Goal: Task Accomplishment & Management: Use online tool/utility

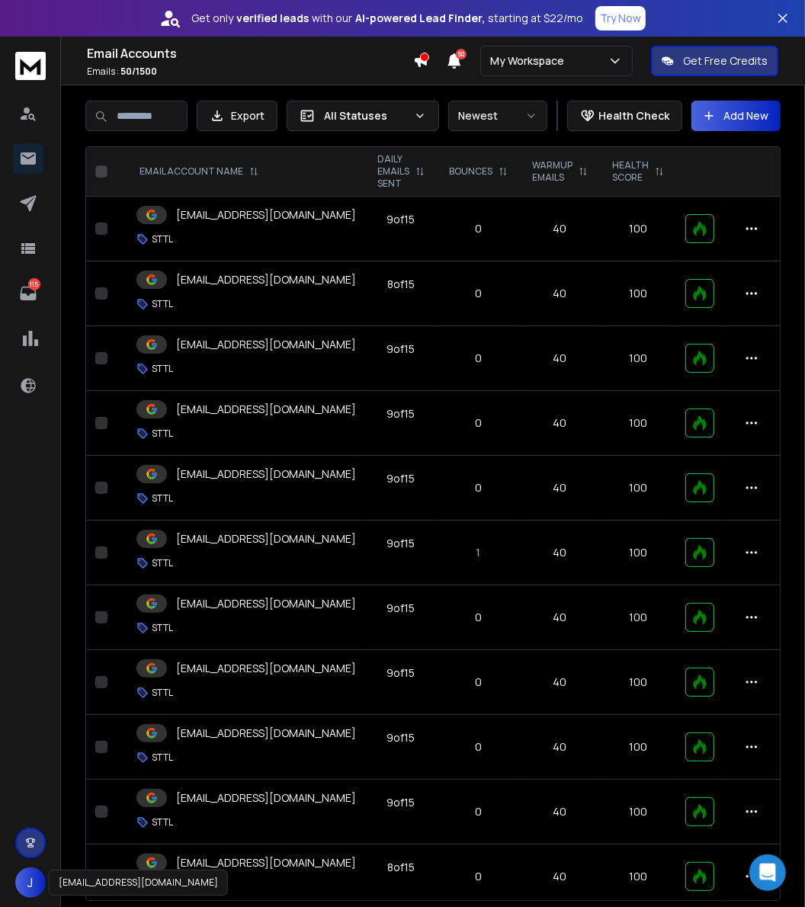
click at [29, 876] on span "J" at bounding box center [30, 882] width 30 height 30
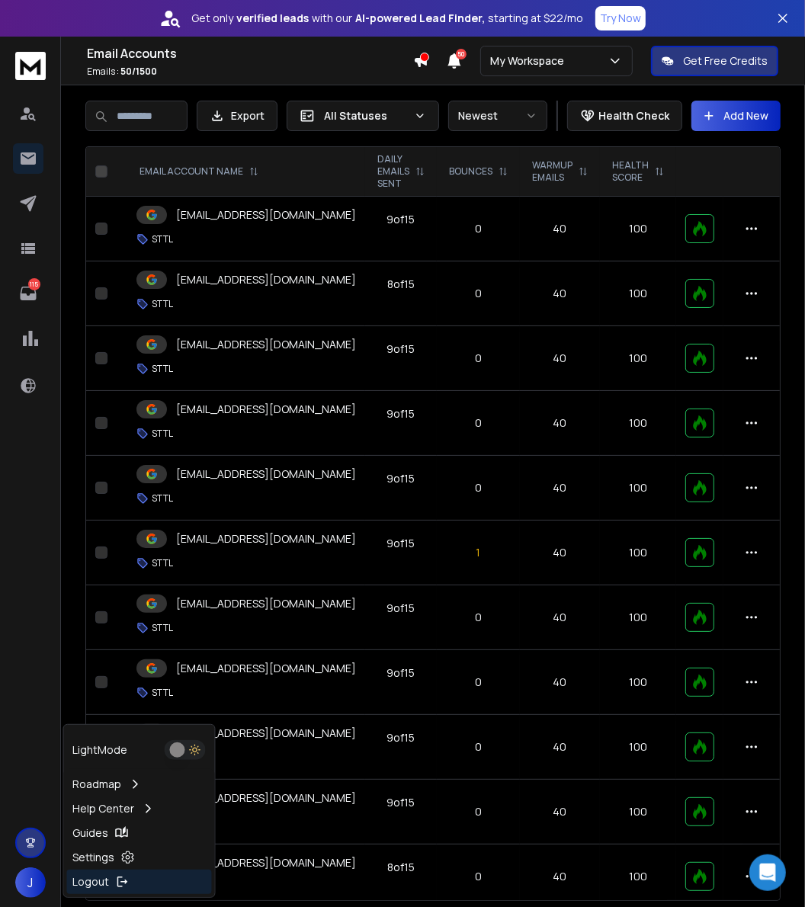
click at [105, 880] on p "Logout" at bounding box center [91, 881] width 37 height 15
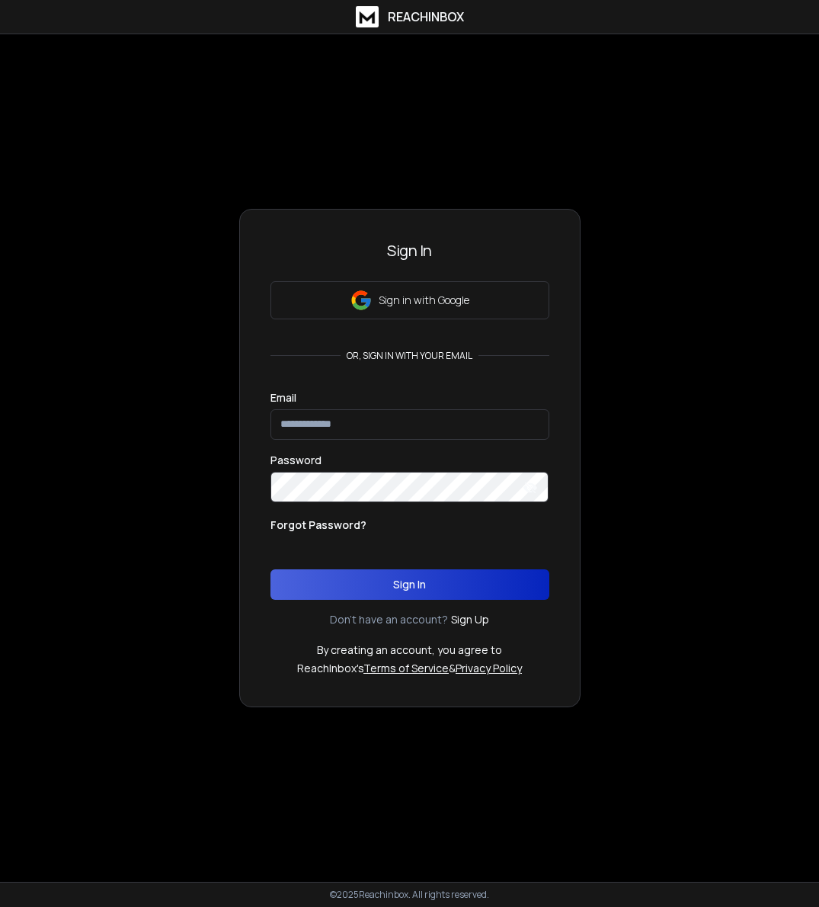
click at [396, 436] on input "email" at bounding box center [410, 424] width 279 height 30
type input "**********"
click at [472, 576] on button "Sign In" at bounding box center [410, 584] width 279 height 30
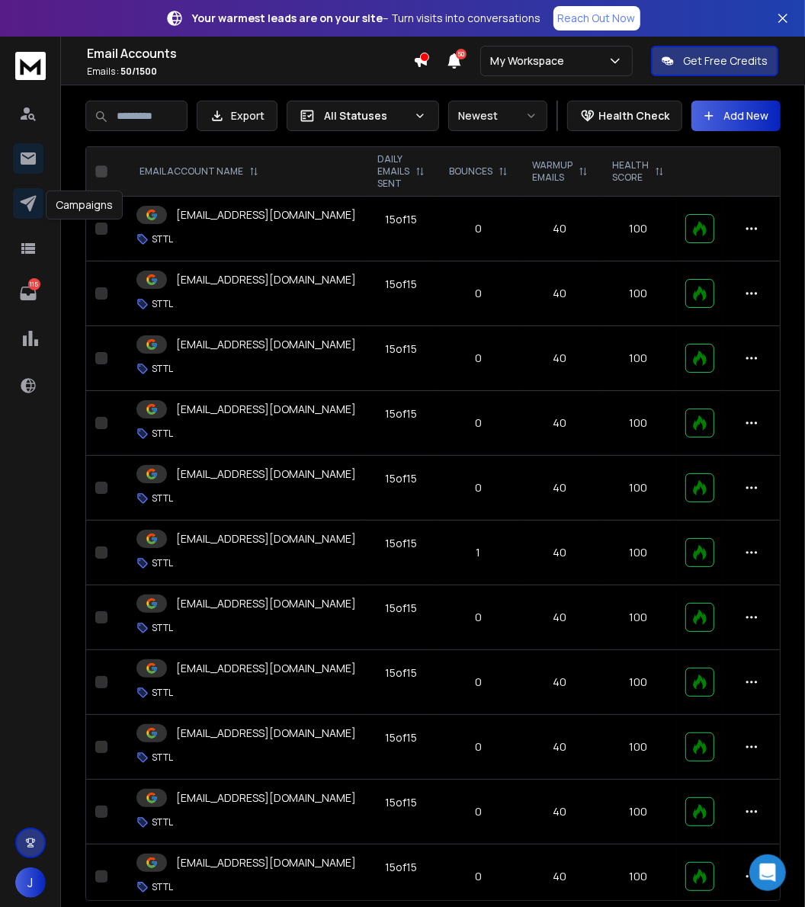
click at [24, 207] on icon at bounding box center [28, 203] width 18 height 18
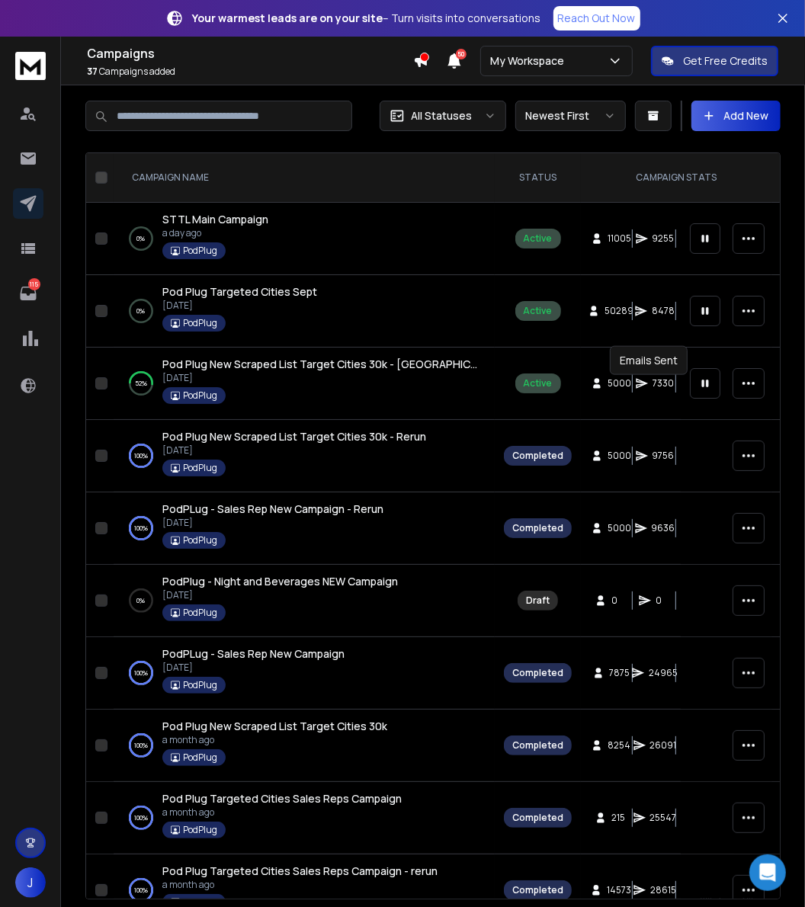
click at [698, 383] on icon at bounding box center [705, 384] width 14 height 14
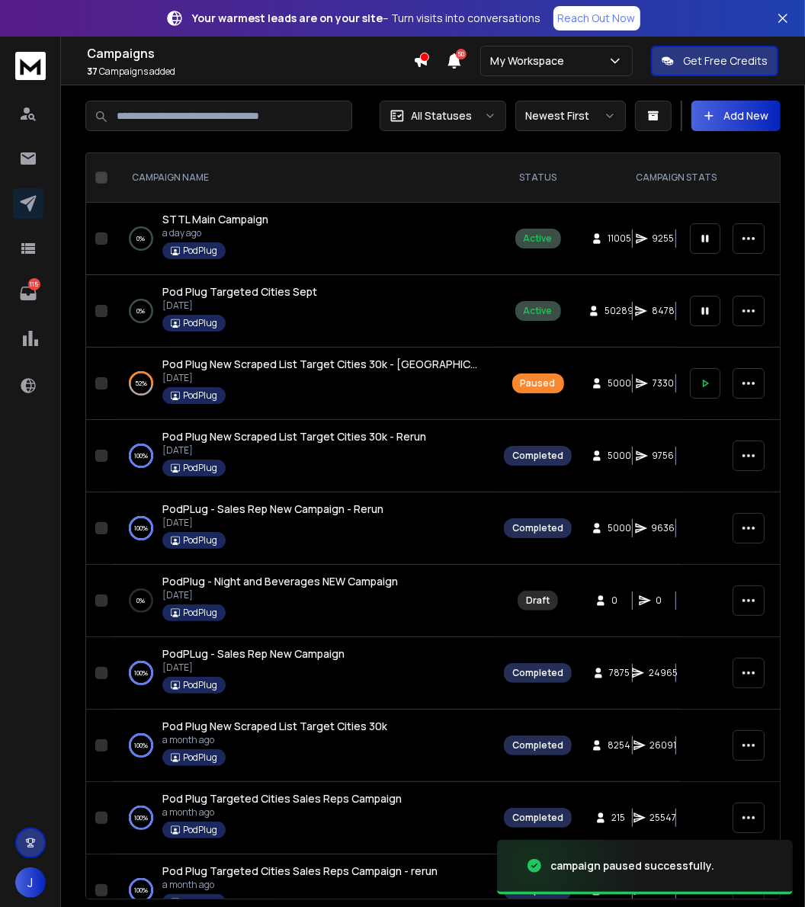
click at [698, 315] on icon at bounding box center [705, 311] width 14 height 14
click at [741, 319] on icon "button" at bounding box center [748, 310] width 15 height 15
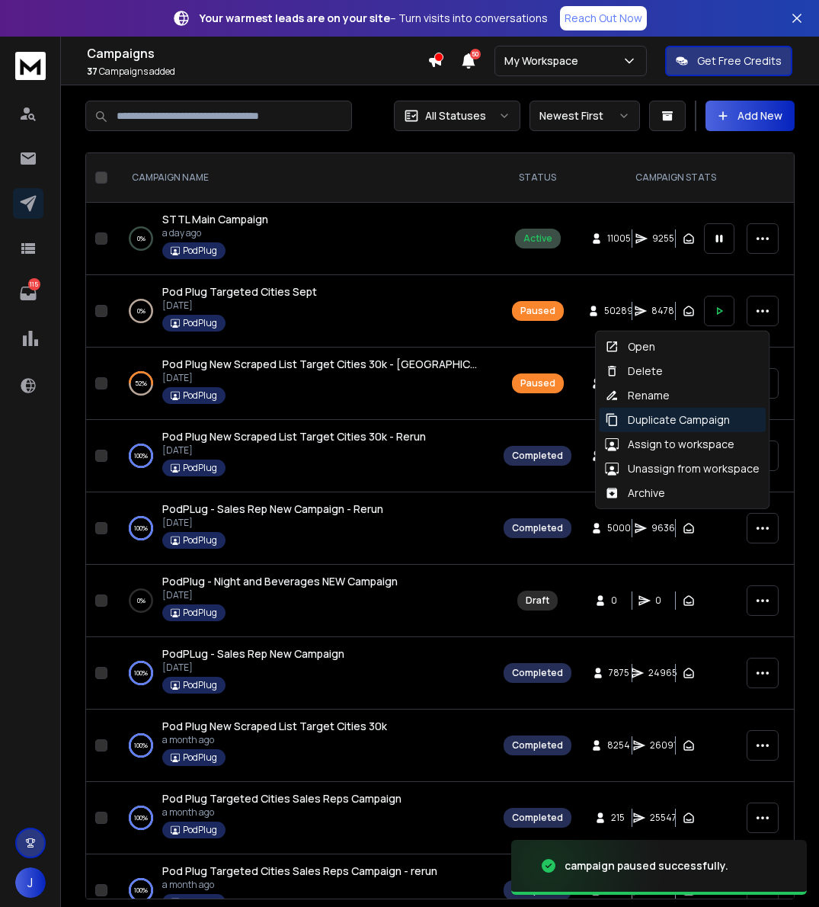
click at [677, 423] on div "Duplicate Campaign" at bounding box center [667, 419] width 125 height 15
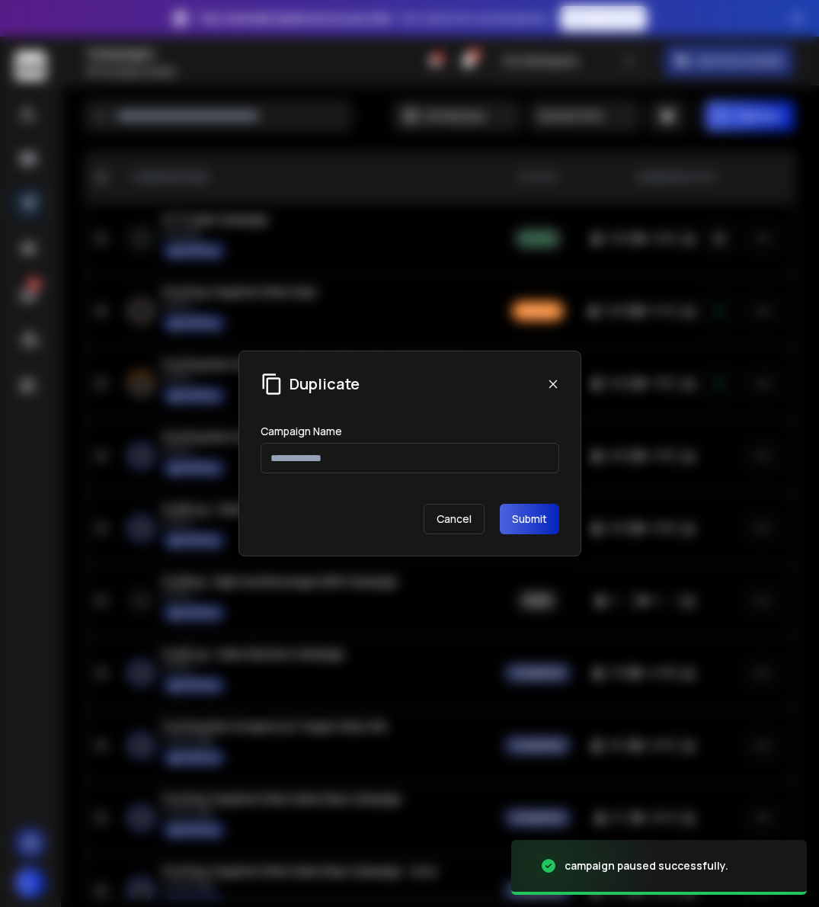
click at [339, 446] on input "text" at bounding box center [410, 458] width 299 height 30
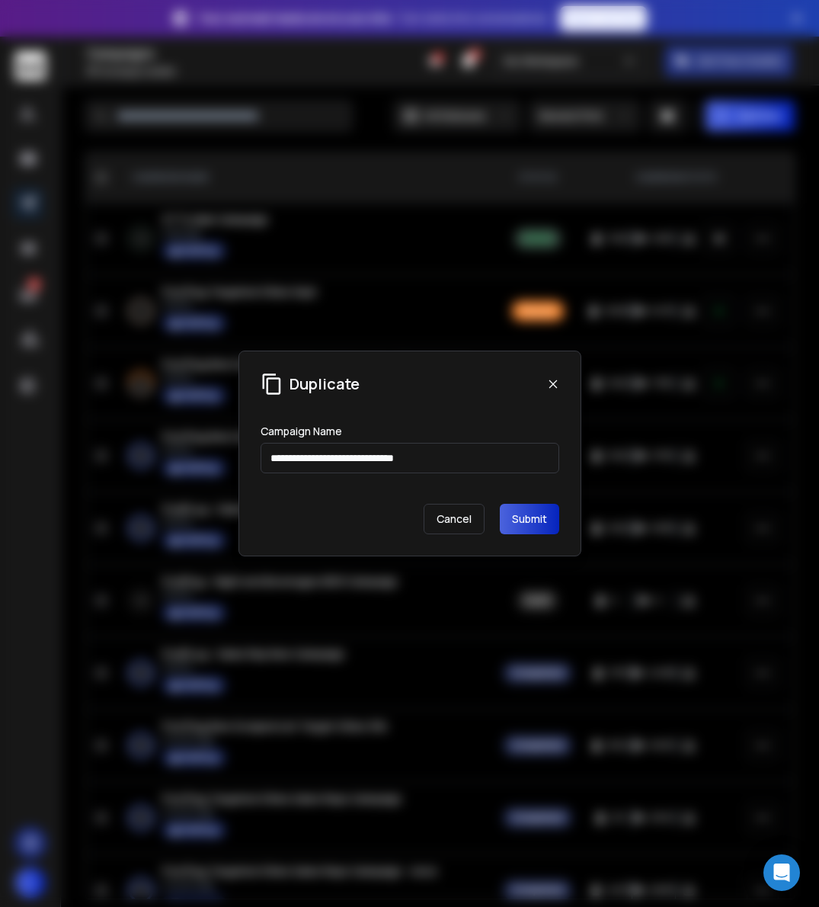
type input "**********"
click at [500, 504] on button "Submit" at bounding box center [529, 519] width 59 height 30
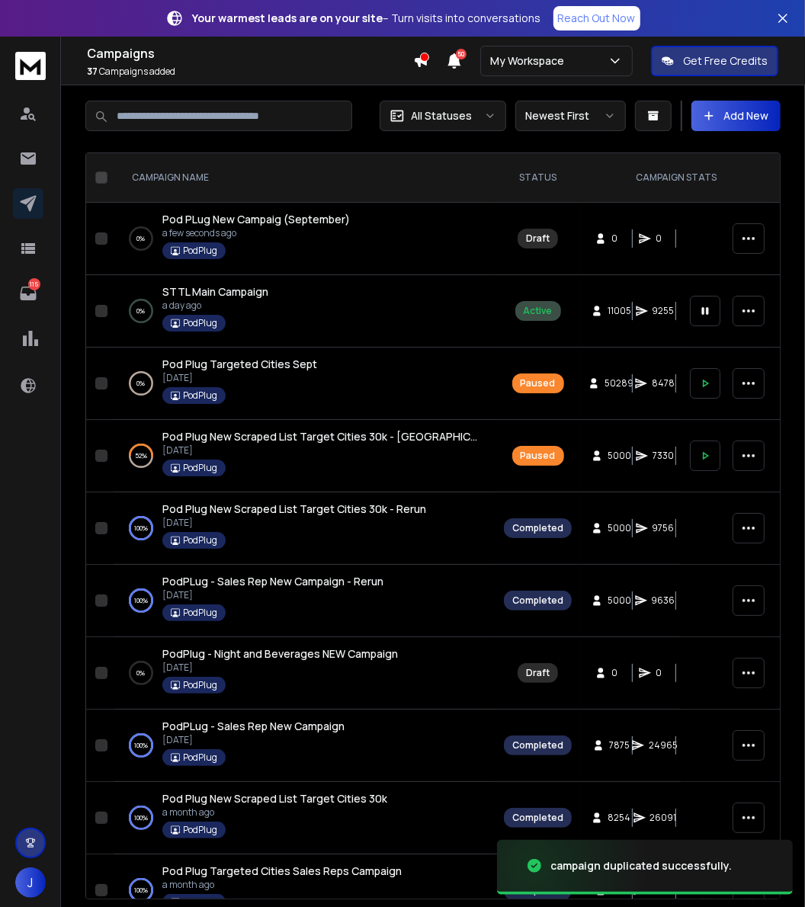
click at [283, 222] on span "Pod PLug New Campaig (September)" at bounding box center [256, 219] width 188 height 14
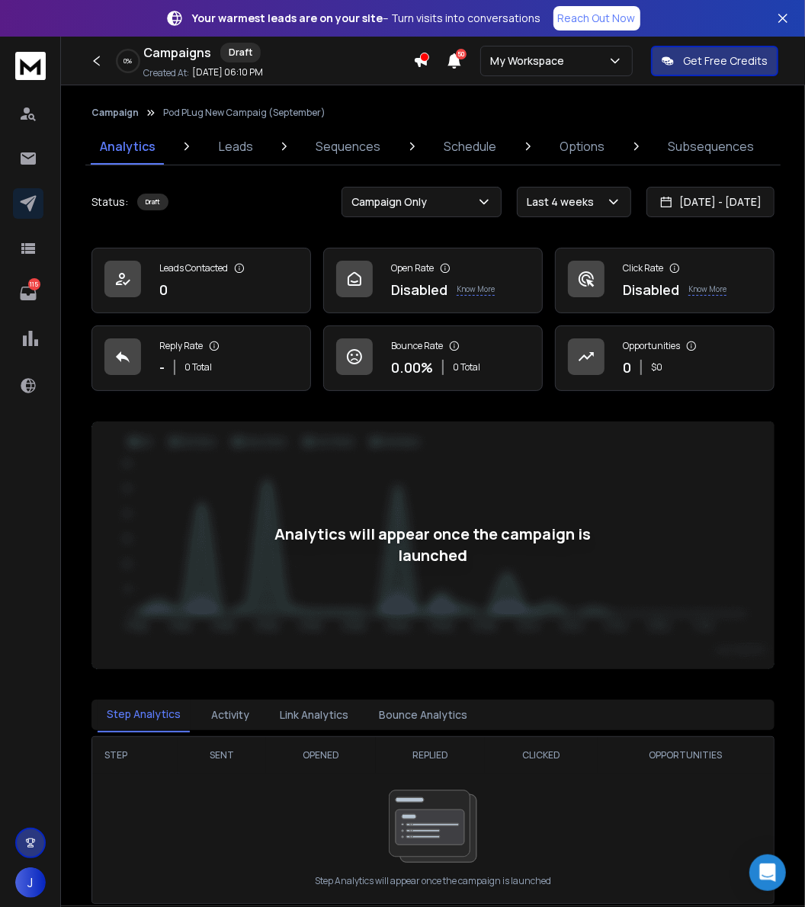
click at [226, 116] on p "Pod PLug New Campaig (September)" at bounding box center [244, 113] width 162 height 12
click at [230, 142] on p "Leads" at bounding box center [236, 146] width 34 height 18
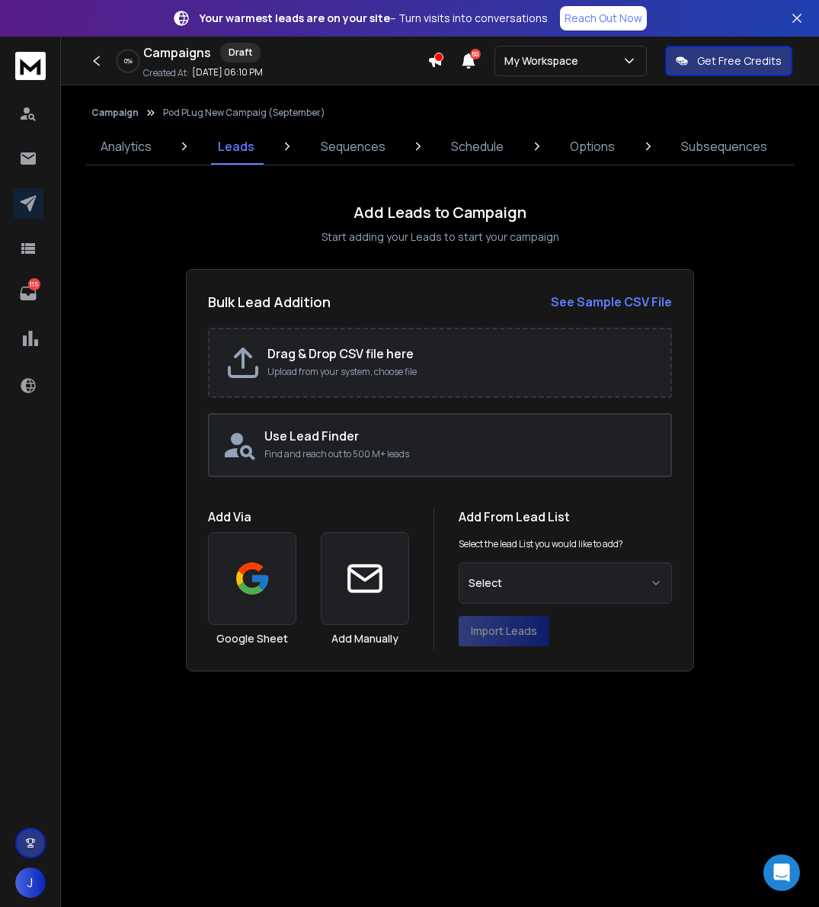
click at [371, 358] on h2 "Drag & Drop CSV file here" at bounding box center [462, 354] width 388 height 18
type input "**********"
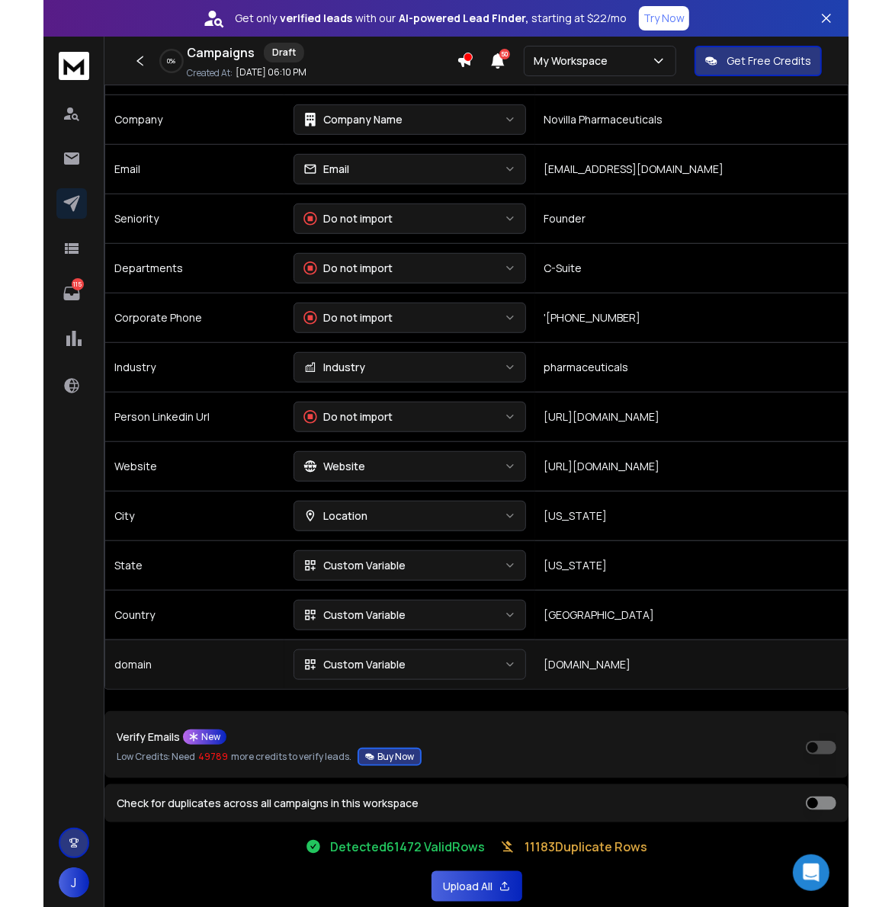
scroll to position [462, 0]
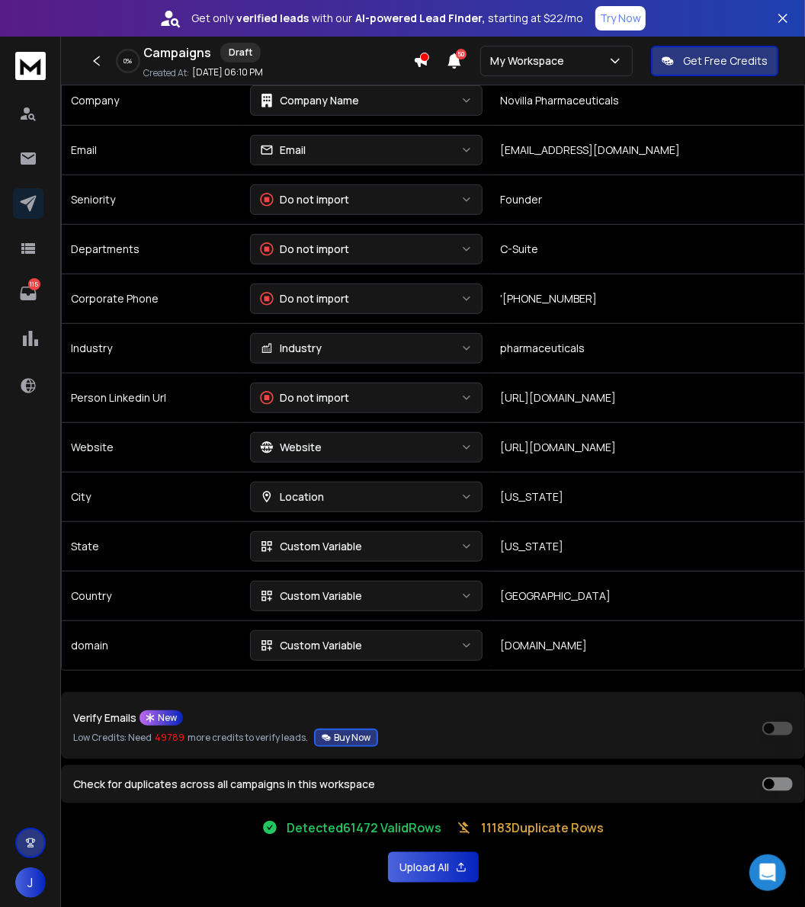
click at [438, 874] on button "Upload All" at bounding box center [433, 867] width 91 height 30
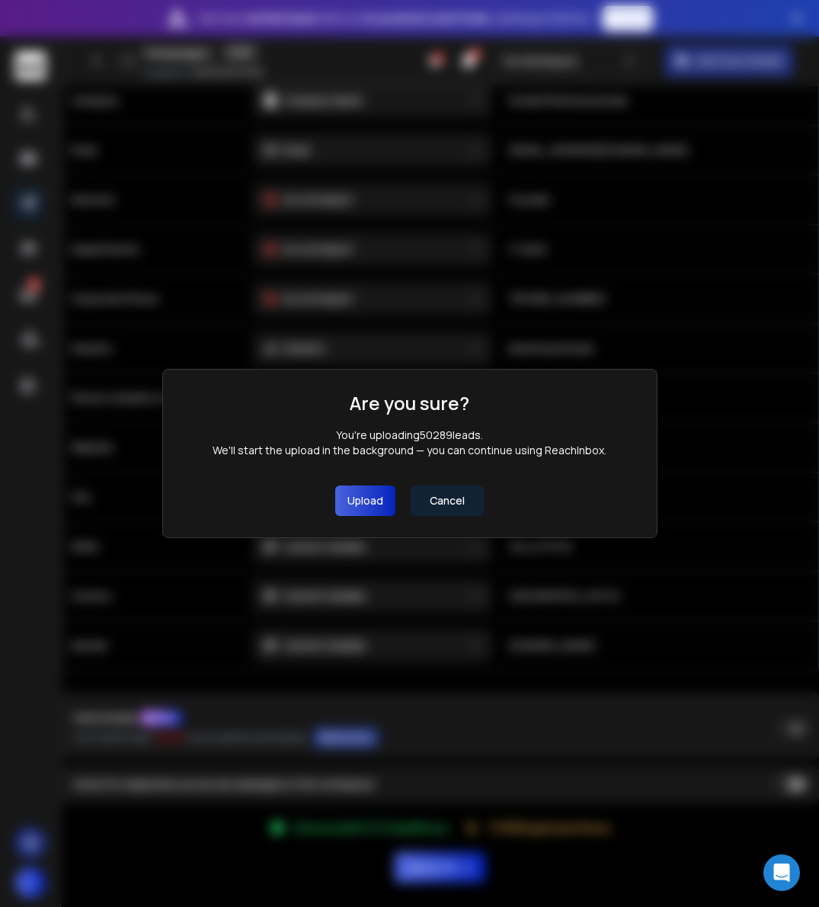
click at [373, 503] on button "Upload" at bounding box center [365, 501] width 60 height 30
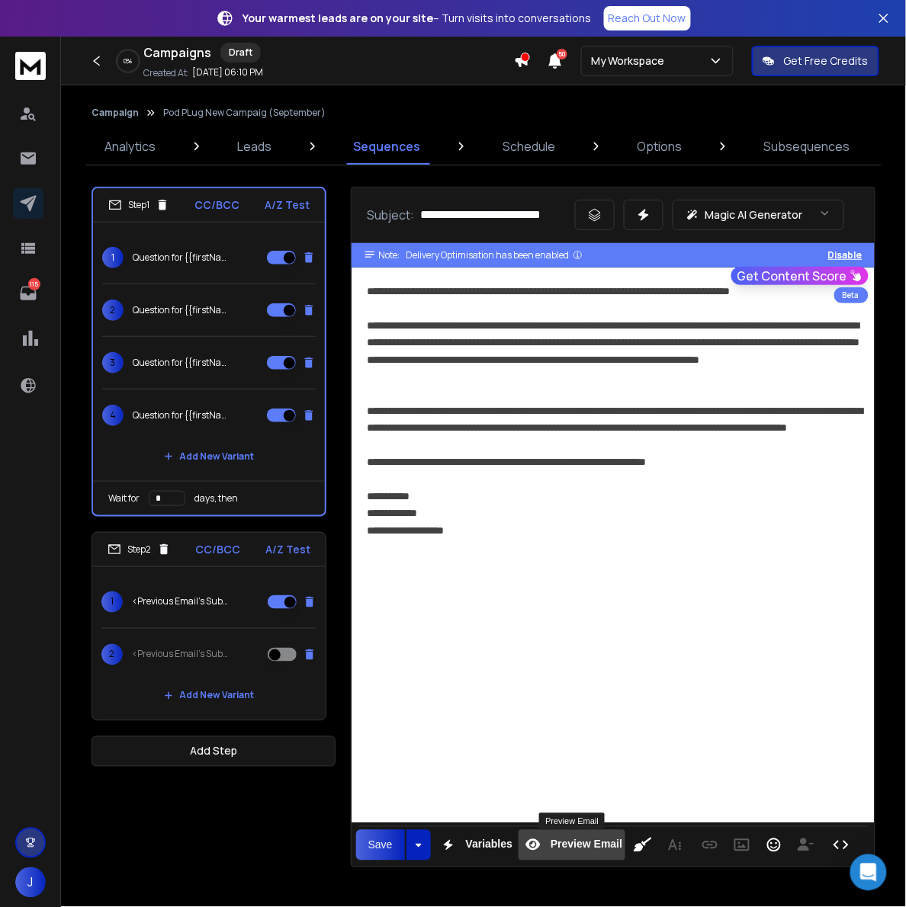
click at [598, 844] on span "Preview Email" at bounding box center [586, 844] width 78 height 13
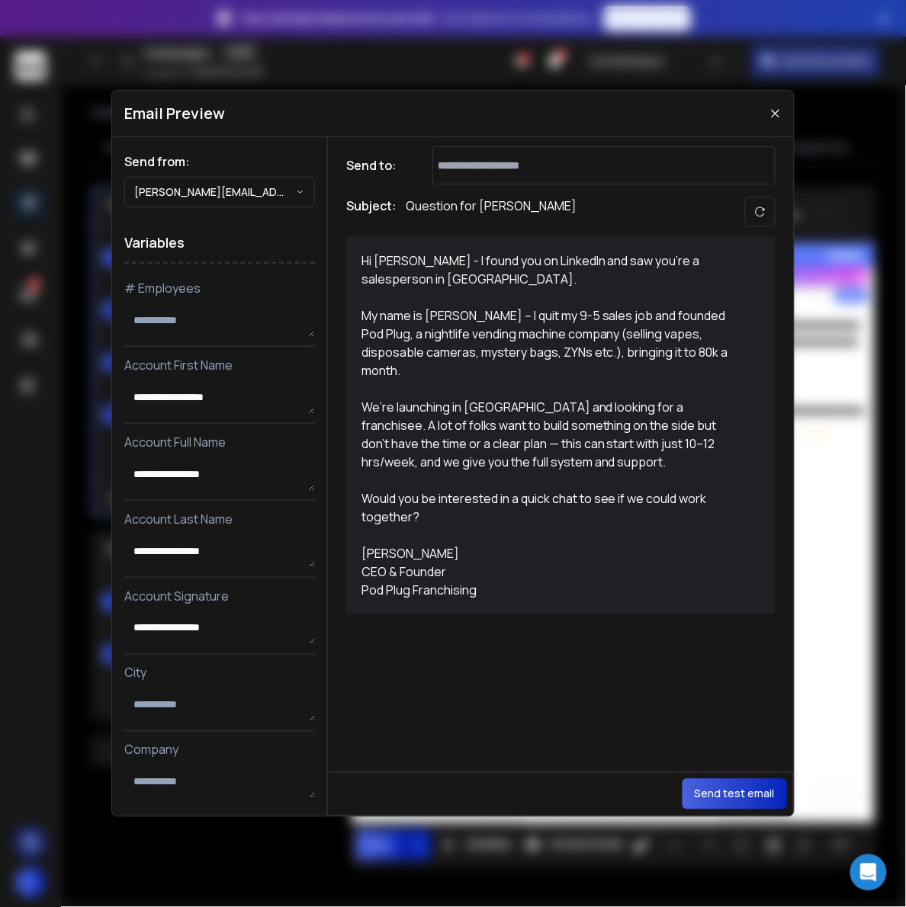
click at [777, 116] on icon at bounding box center [775, 113] width 12 height 12
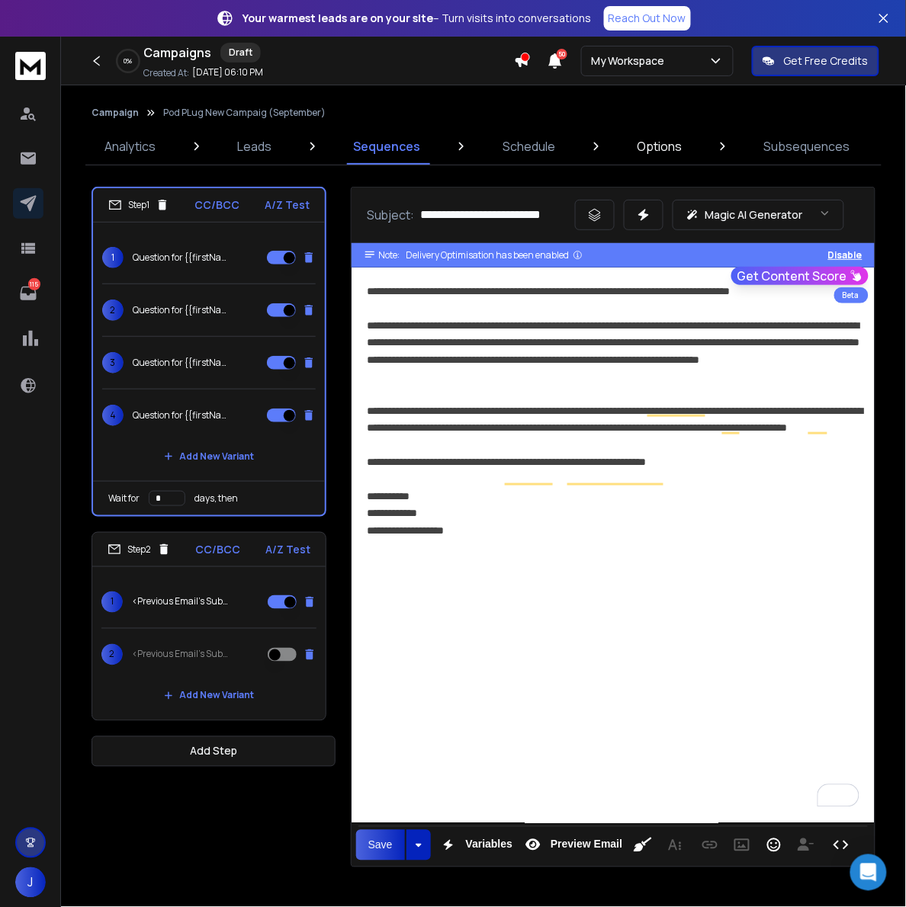
click at [687, 150] on link "Options" at bounding box center [659, 146] width 63 height 37
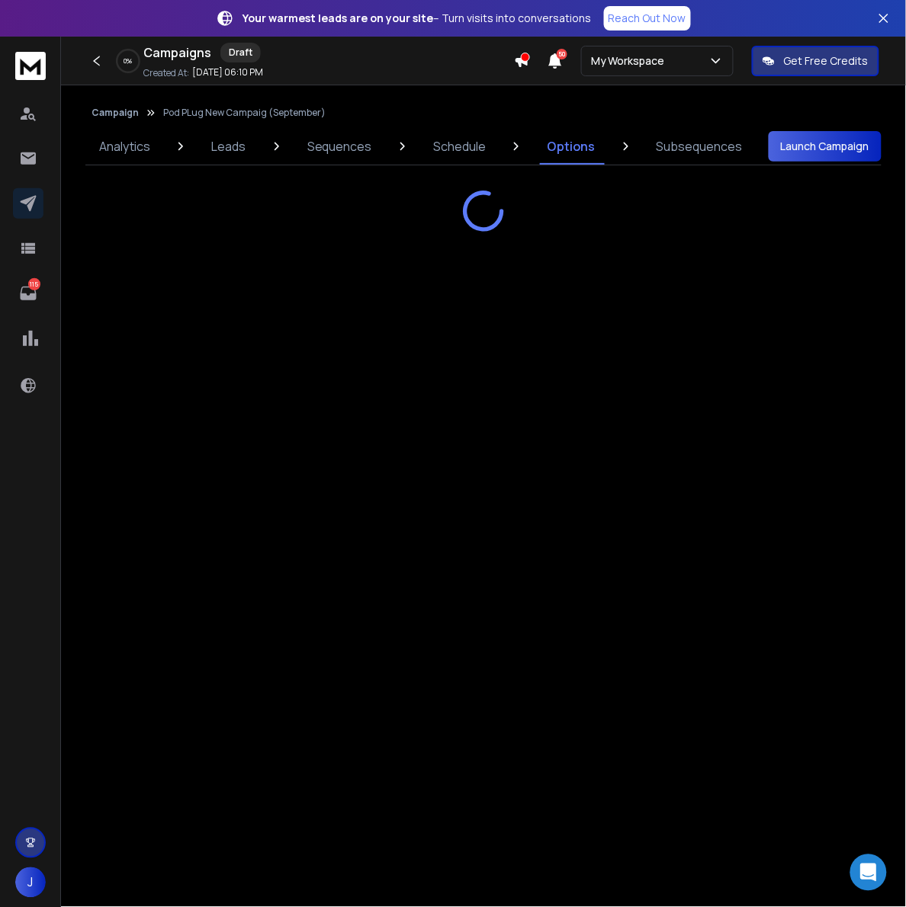
select select "*"
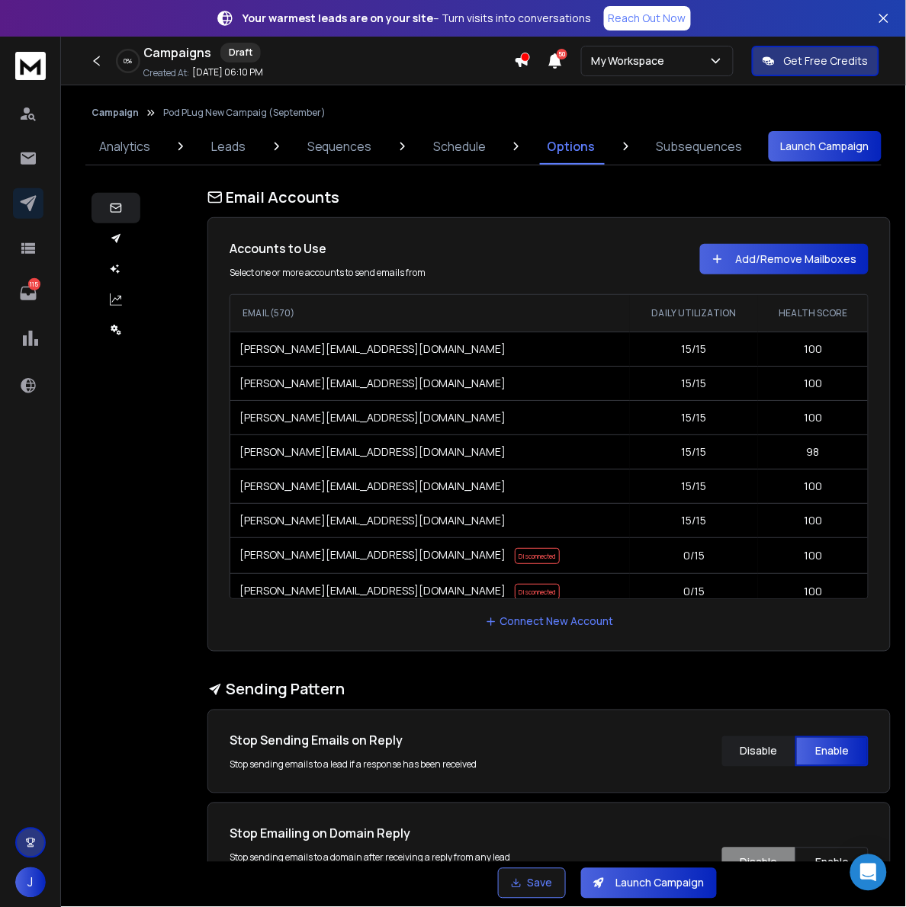
click at [739, 248] on button "Add/Remove Mailboxes" at bounding box center [784, 259] width 168 height 30
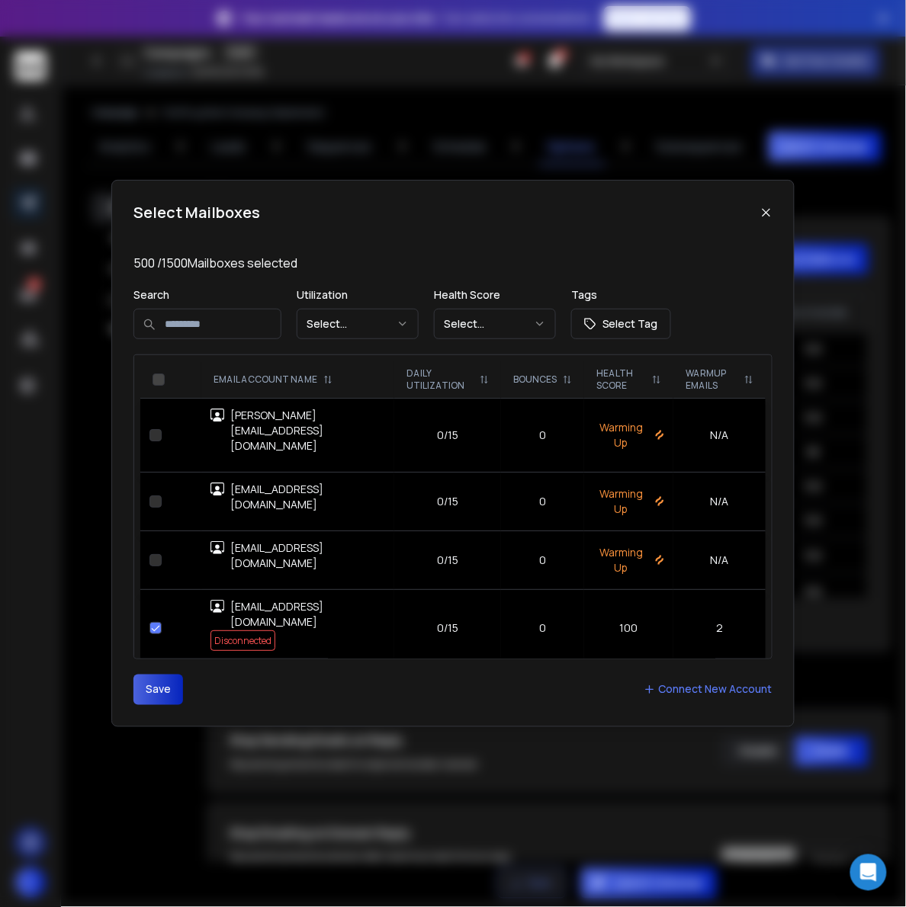
click at [229, 322] on input at bounding box center [207, 324] width 148 height 30
type input "*******"
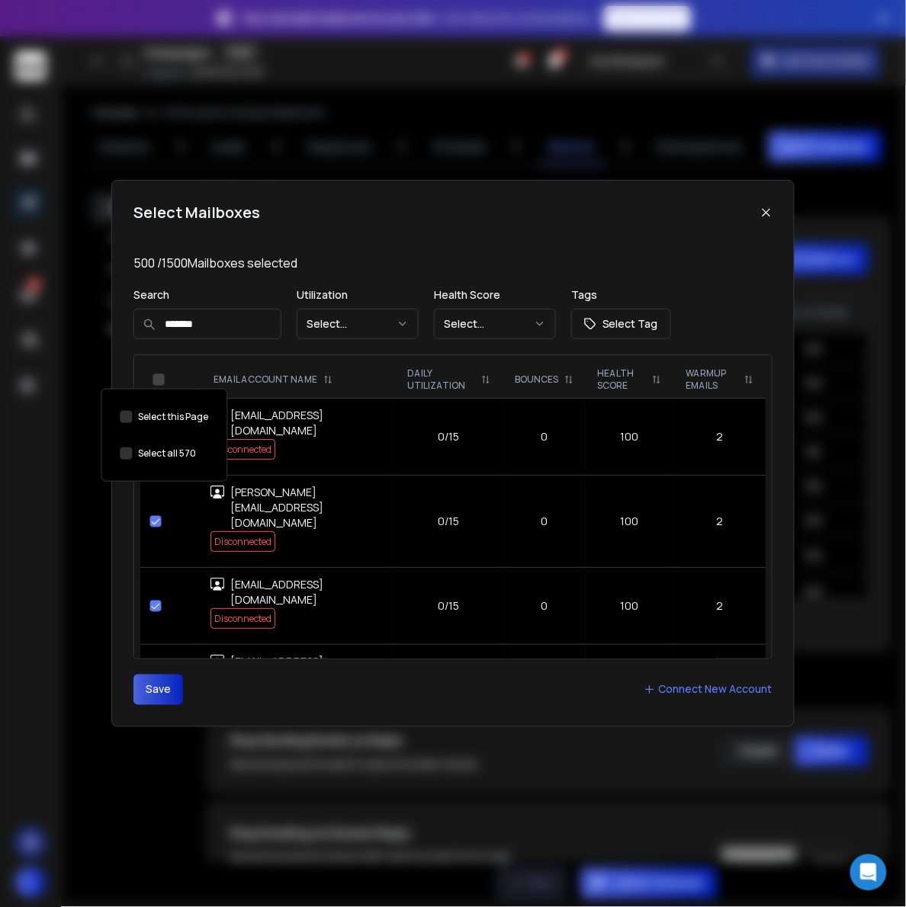
click at [130, 454] on button "Select this Page" at bounding box center [126, 453] width 12 height 12
click at [180, 685] on button "Save" at bounding box center [158, 690] width 50 height 30
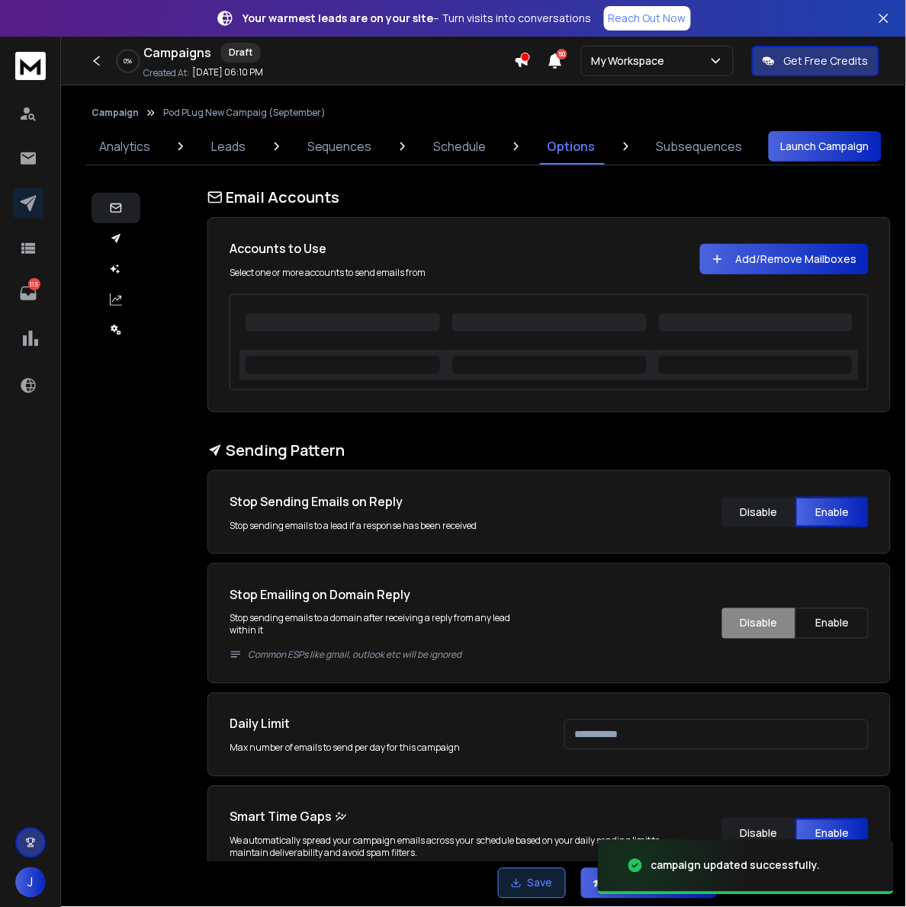
click at [534, 870] on button "Save" at bounding box center [532, 883] width 68 height 30
click at [586, 887] on ol "campaign updated successfully." at bounding box center [745, 867] width 320 height 79
click at [592, 885] on ol "campaign updated successfully." at bounding box center [745, 867] width 320 height 79
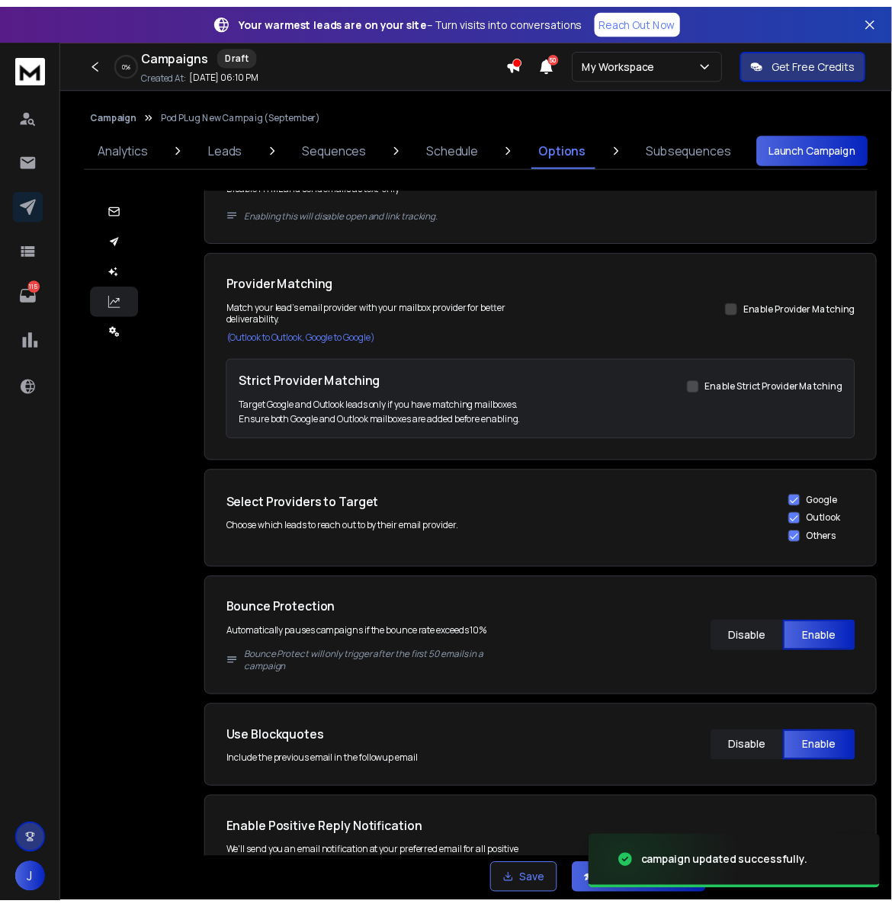
scroll to position [1178, 0]
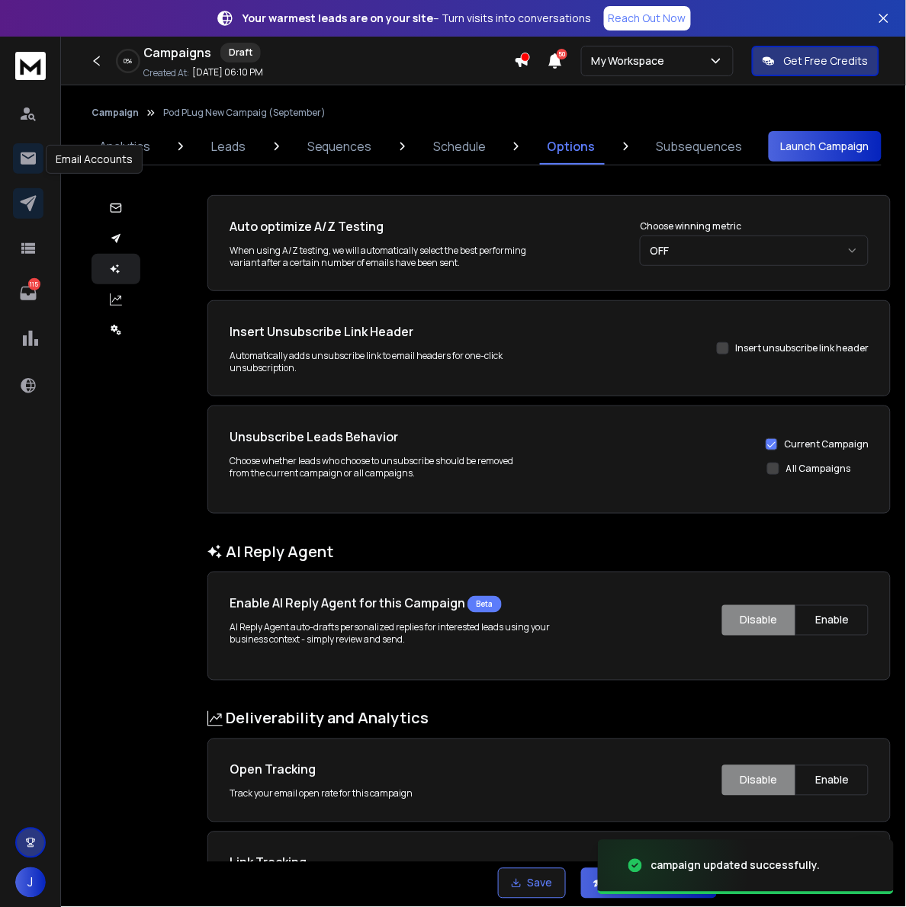
click at [28, 158] on icon at bounding box center [28, 158] width 18 height 18
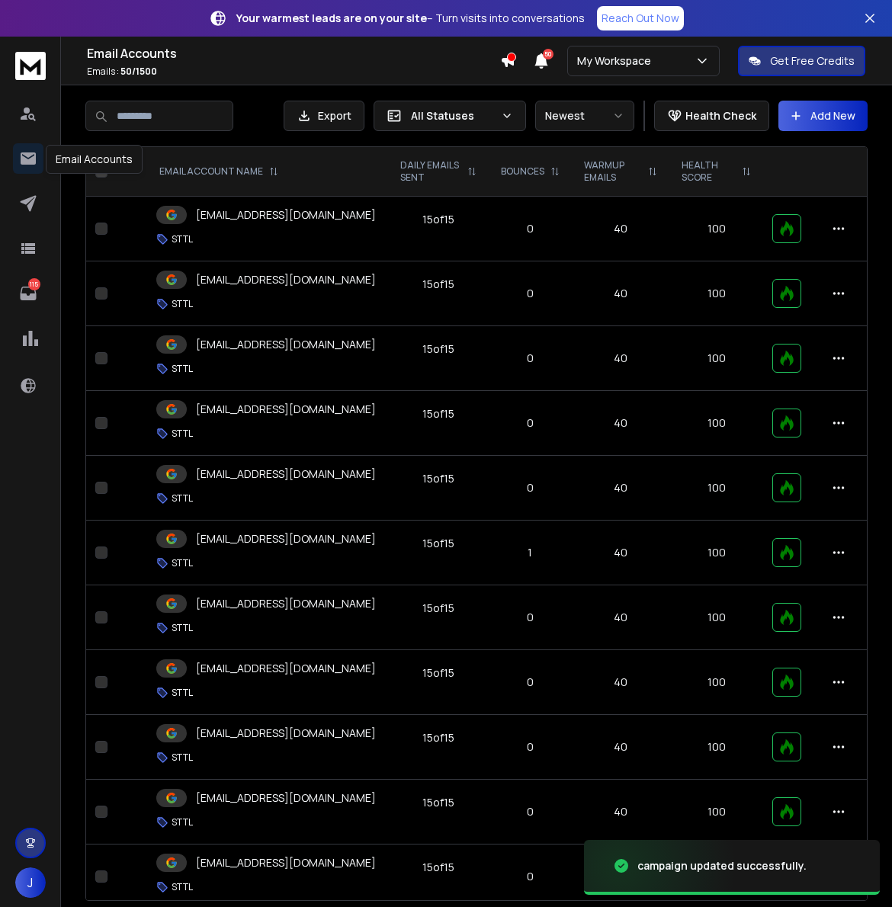
click at [196, 117] on input at bounding box center [159, 116] width 148 height 30
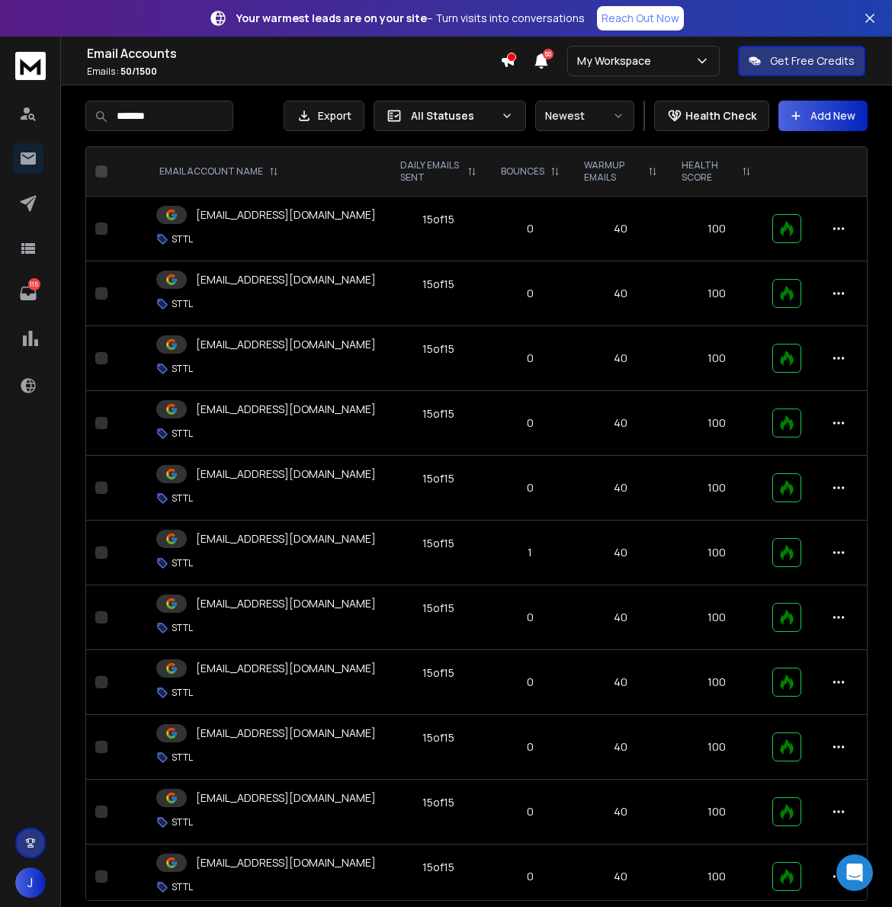
type input "********"
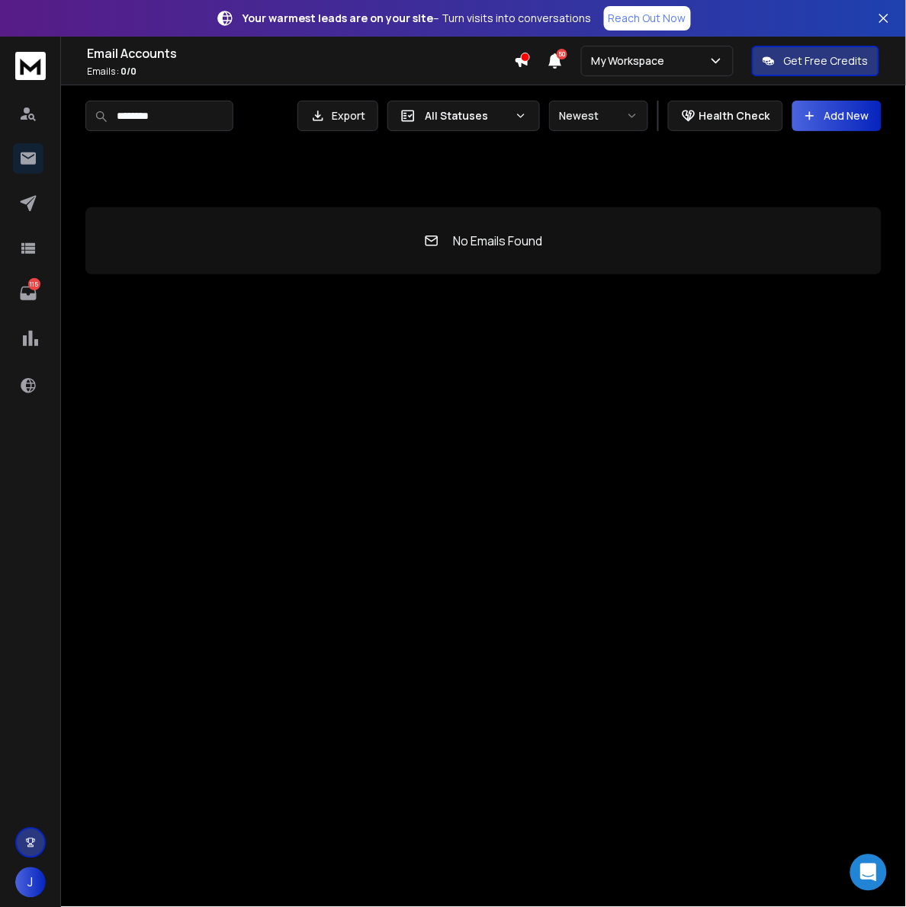
click at [139, 119] on input "********" at bounding box center [159, 116] width 148 height 30
type input "*******"
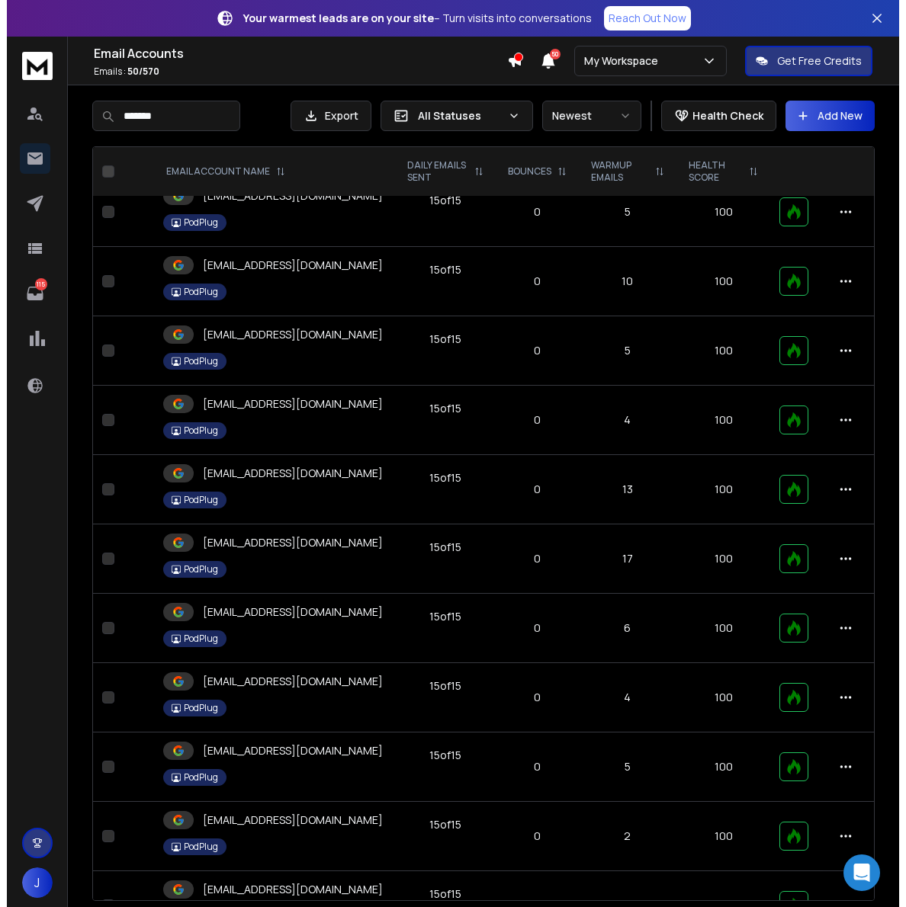
scroll to position [2544, 0]
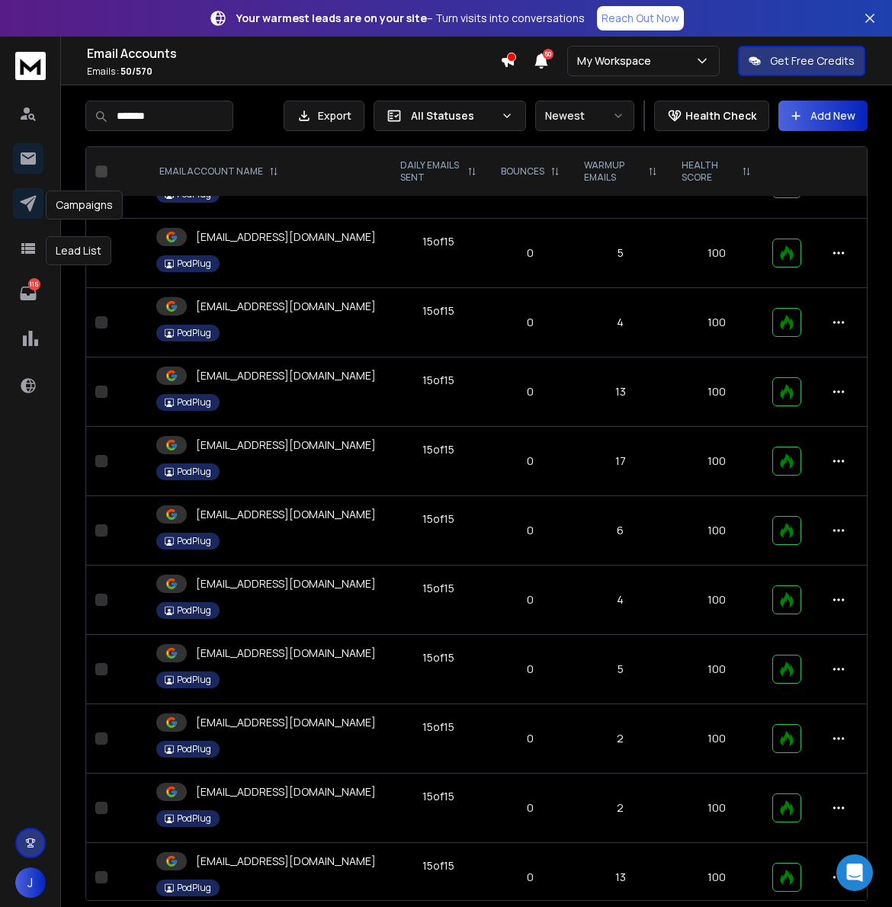
click at [24, 207] on icon at bounding box center [28, 203] width 18 height 18
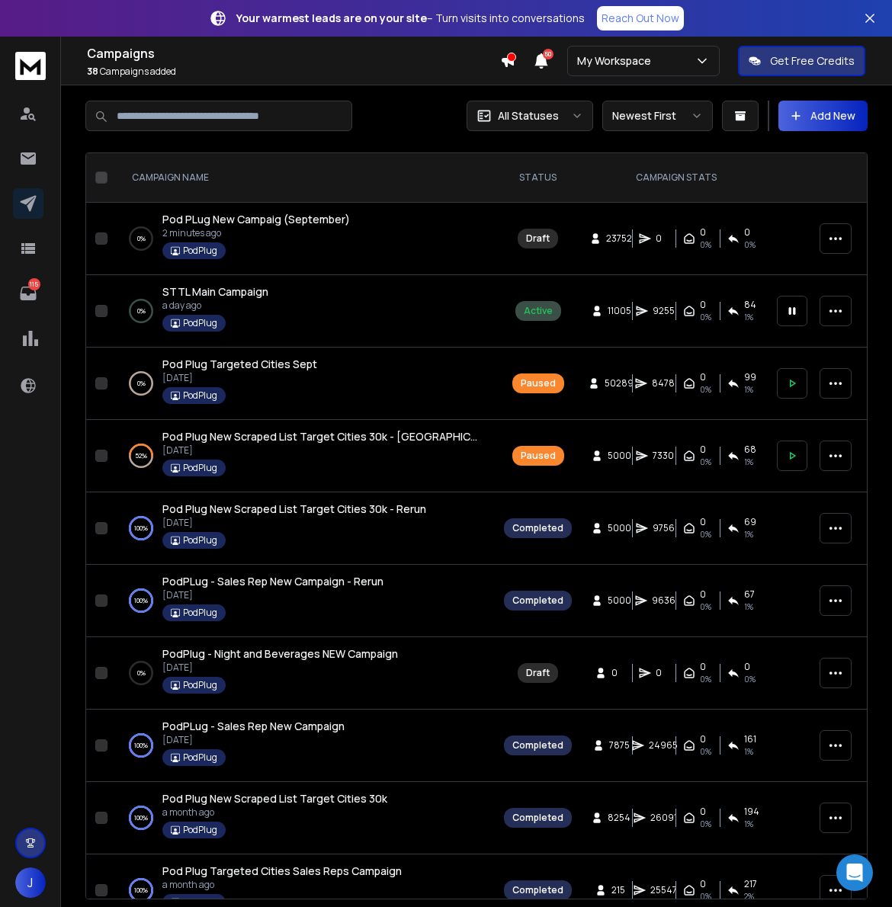
click at [236, 222] on span "Pod PLug New Campaig (September)" at bounding box center [256, 219] width 188 height 14
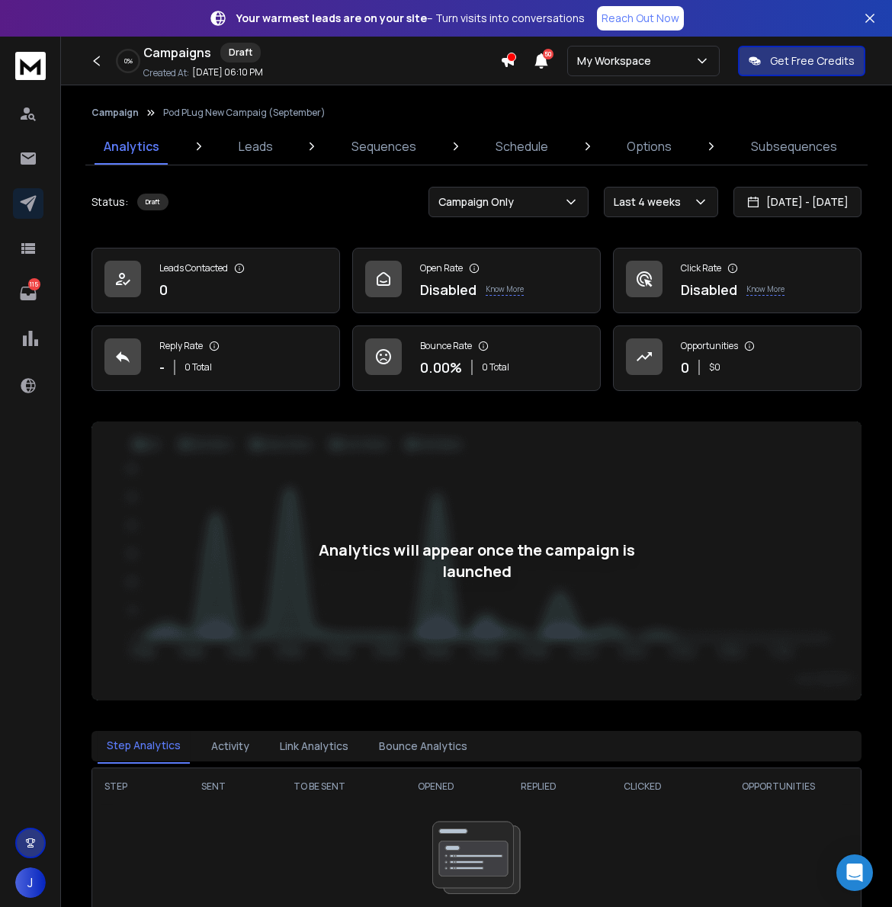
click at [605, 149] on div "Analytics Leads Sequences Schedule Options Subsequences" at bounding box center [470, 146] width 770 height 37
click at [640, 147] on p "Options" at bounding box center [649, 146] width 45 height 18
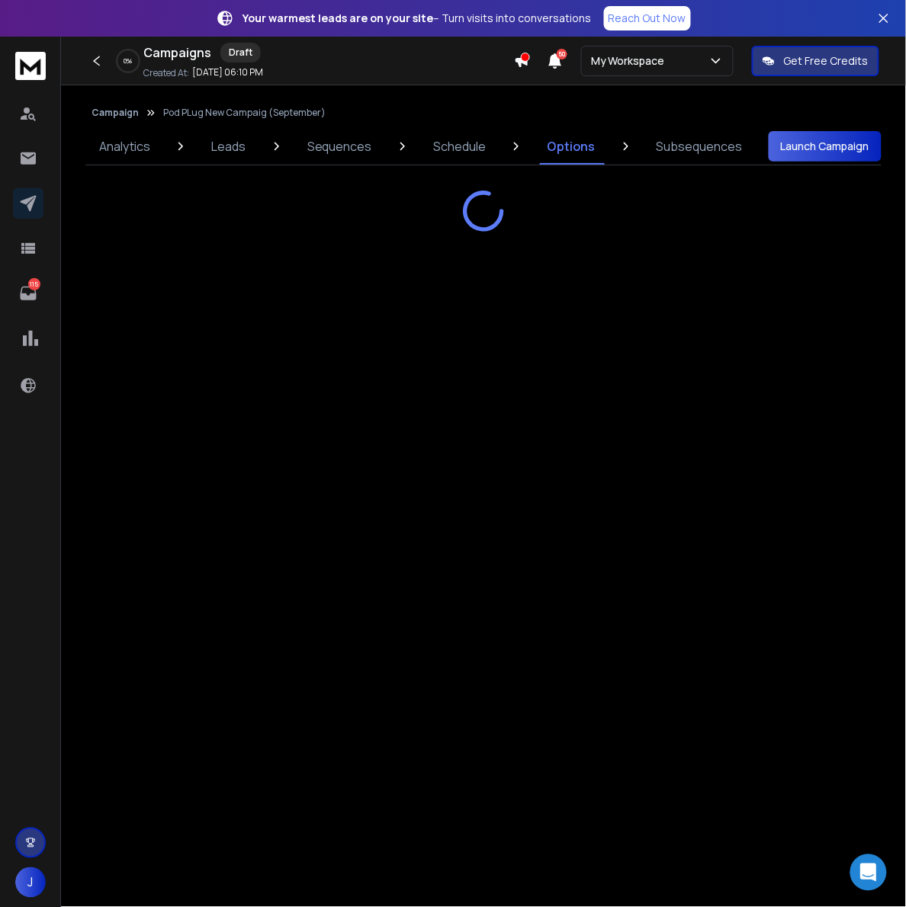
select select "*"
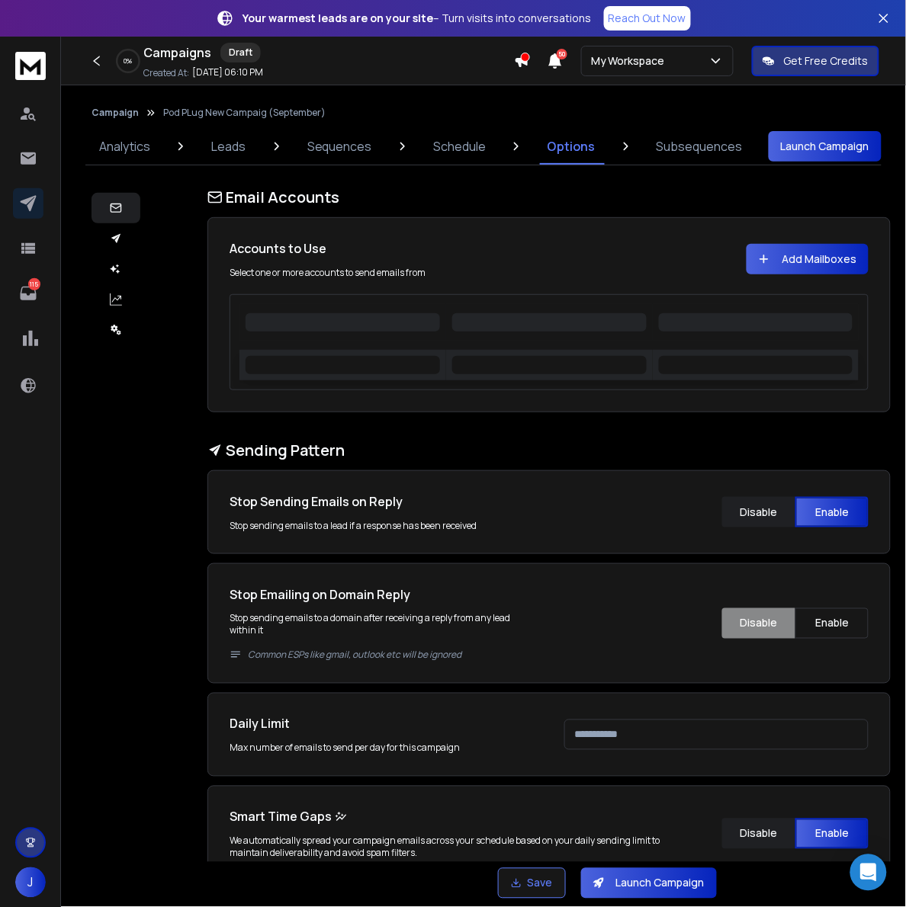
click at [630, 887] on button "Launch Campaign" at bounding box center [649, 883] width 136 height 30
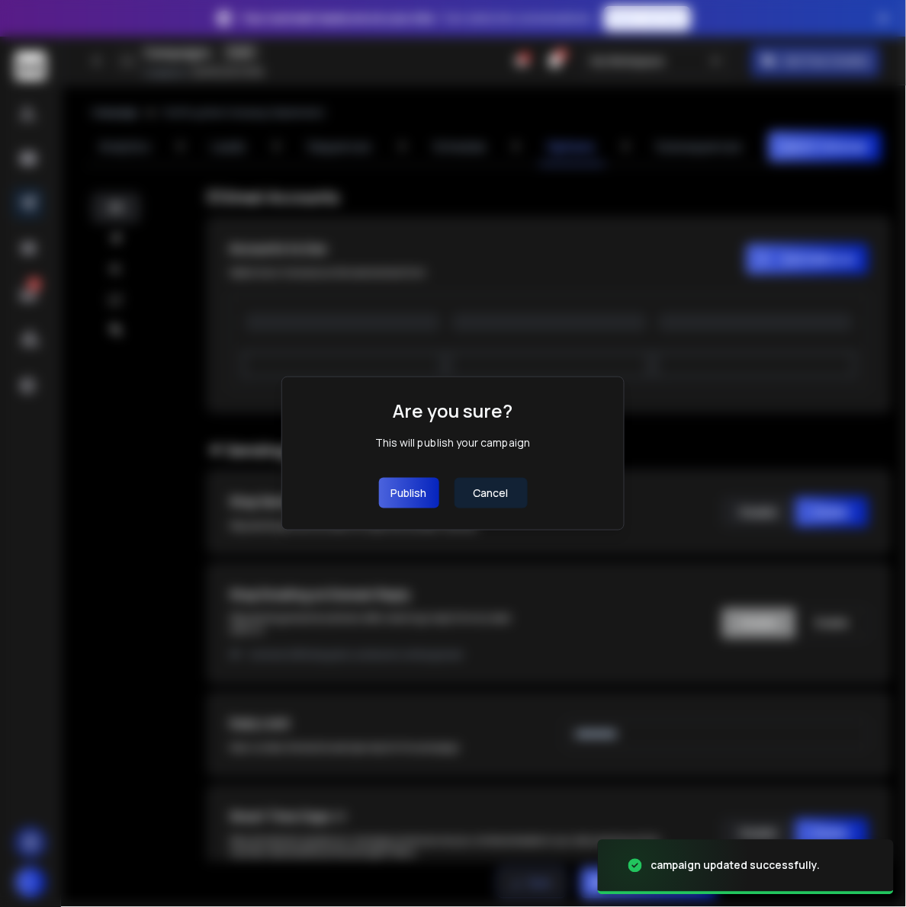
click at [410, 502] on button "Publish" at bounding box center [409, 493] width 60 height 30
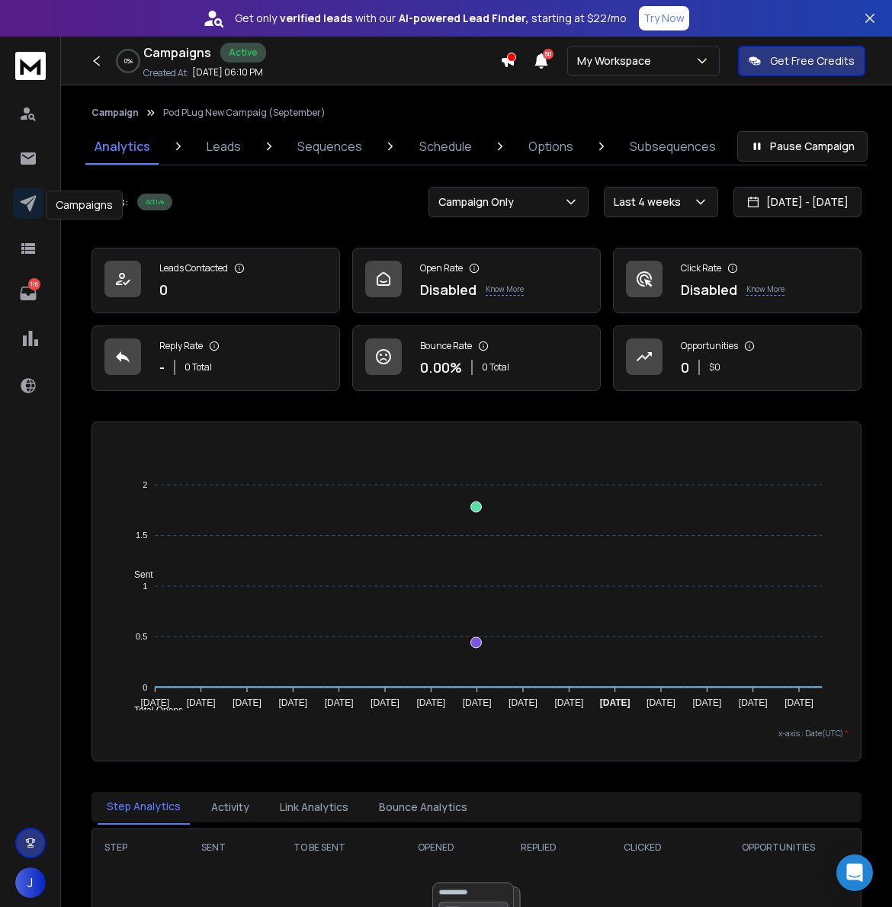
click at [33, 203] on icon at bounding box center [28, 203] width 16 height 16
